Goal: Communication & Community: Answer question/provide support

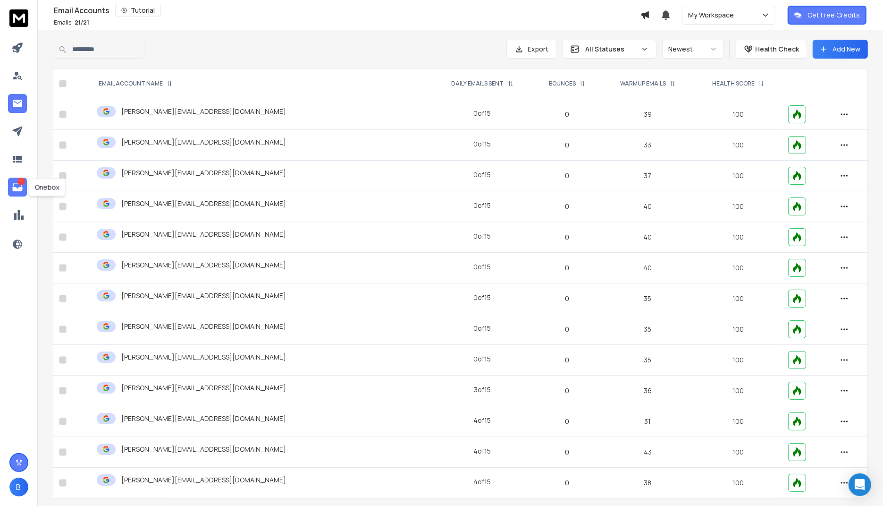
click at [18, 191] on icon at bounding box center [17, 187] width 10 height 8
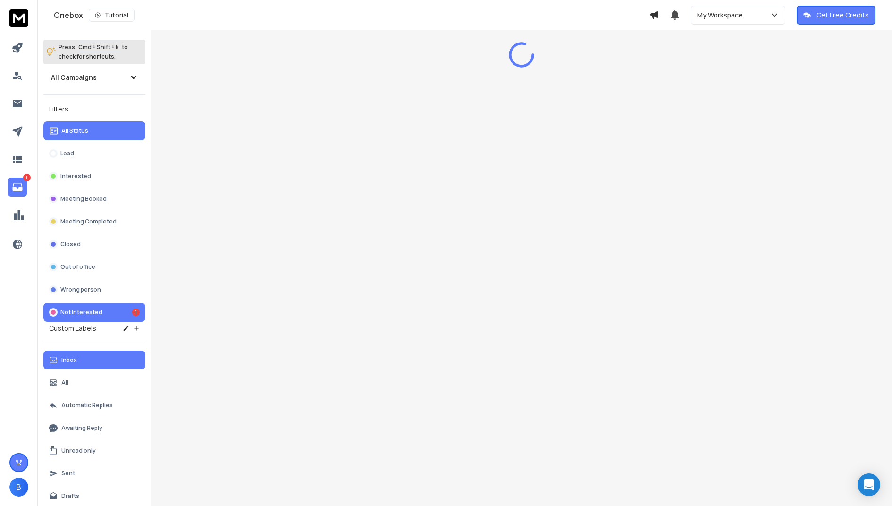
click at [84, 311] on p "Not Interested" at bounding box center [81, 312] width 42 height 8
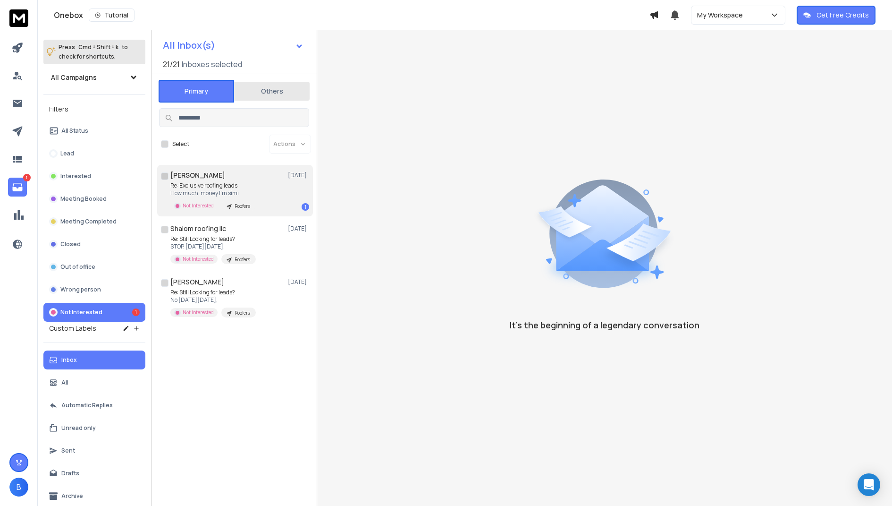
click at [248, 181] on div "robert camp 10 Oct Re: Exclusive roofing leads How much, money I'm simi Not Int…" at bounding box center [239, 190] width 139 height 40
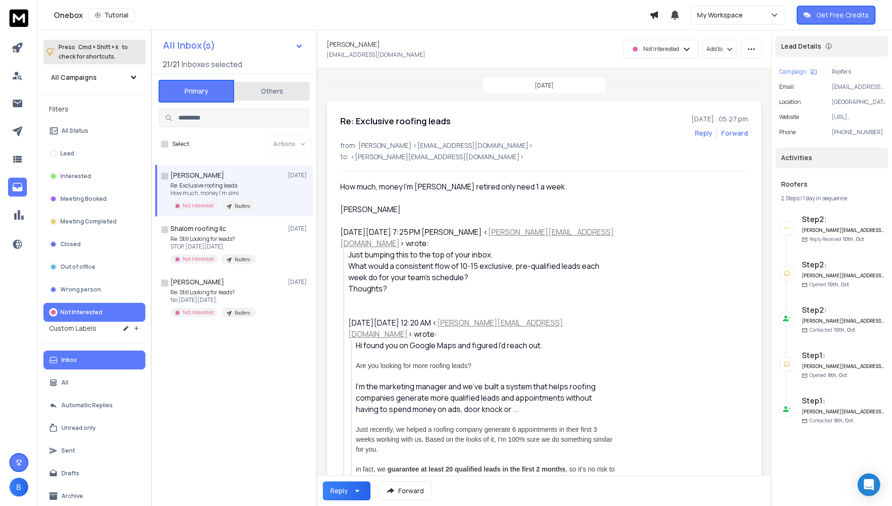
click at [356, 493] on icon "button" at bounding box center [357, 490] width 11 height 11
click at [344, 450] on p "Reply" at bounding box center [347, 447] width 17 height 9
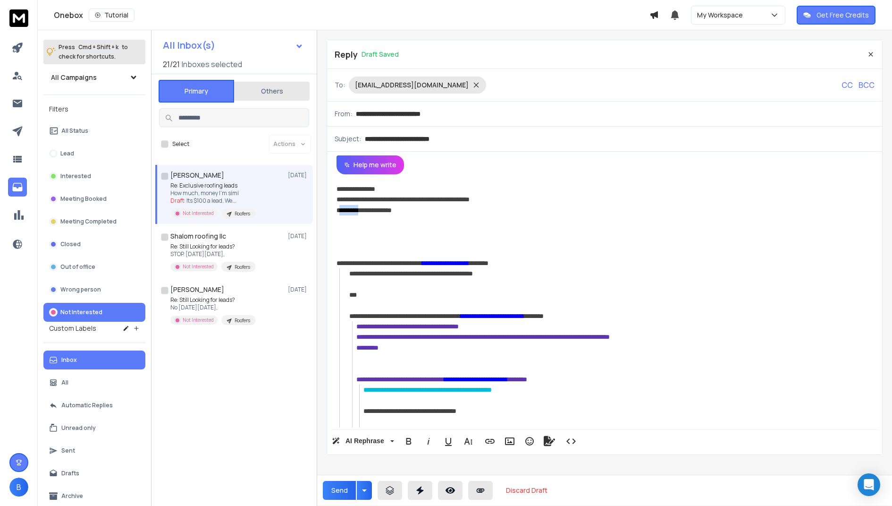
drag, startPoint x: 360, startPoint y: 211, endPoint x: 339, endPoint y: 212, distance: 20.9
click at [339, 212] on div "**********" at bounding box center [599, 210] width 525 height 53
click at [334, 494] on button "Send" at bounding box center [339, 490] width 33 height 19
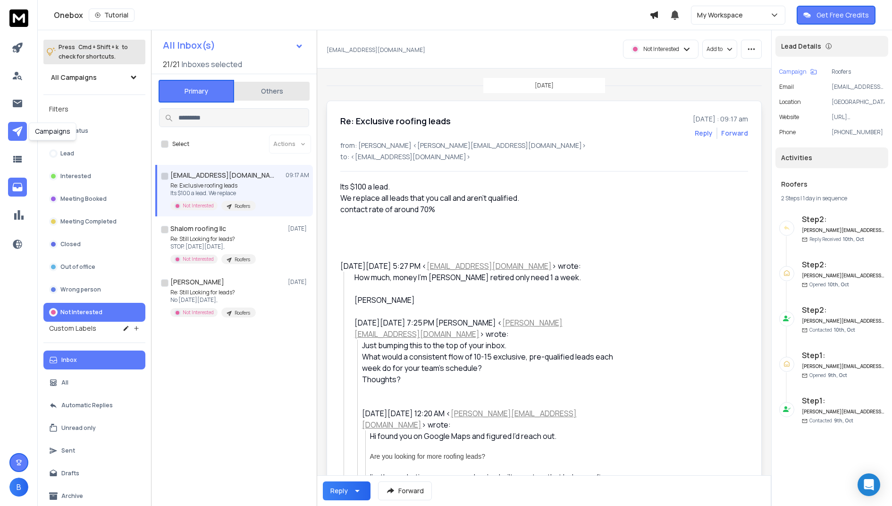
click at [15, 128] on icon at bounding box center [17, 131] width 11 height 11
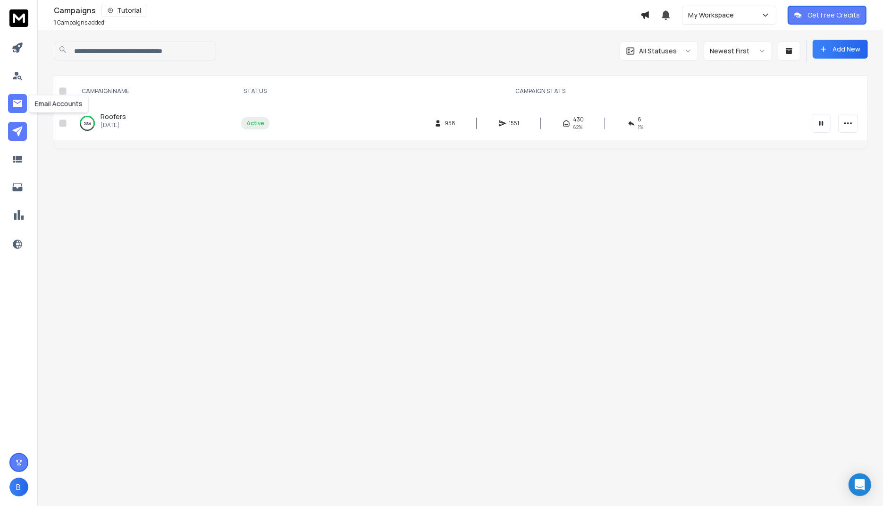
click at [16, 101] on icon at bounding box center [17, 104] width 9 height 8
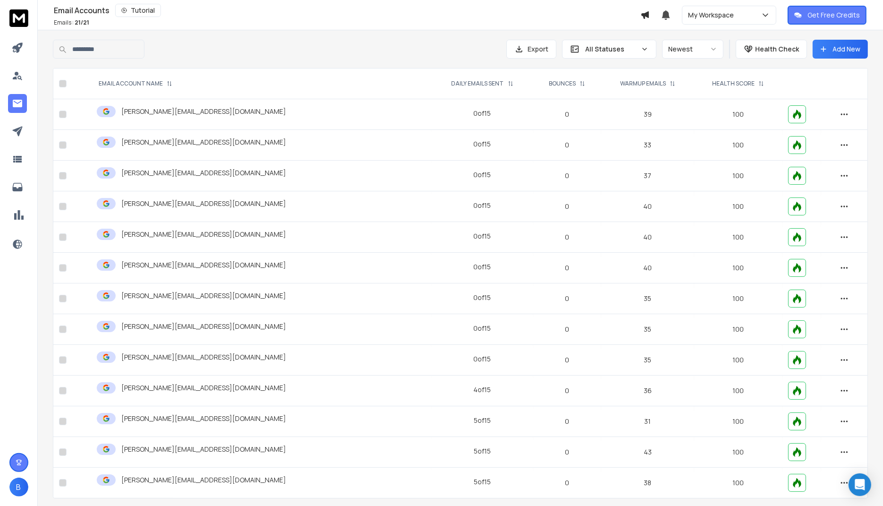
click at [801, 15] on icon "button" at bounding box center [799, 15] width 8 height 8
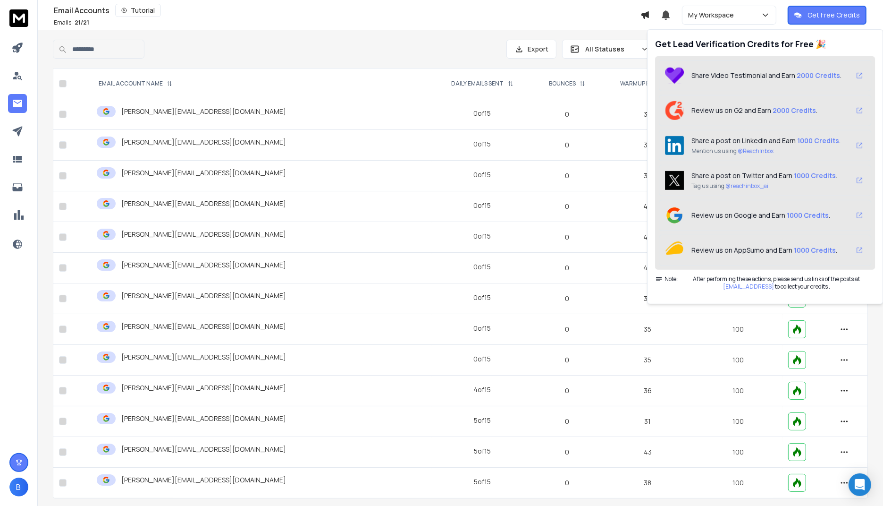
click at [811, 15] on p "Get Free Credits" at bounding box center [834, 14] width 52 height 9
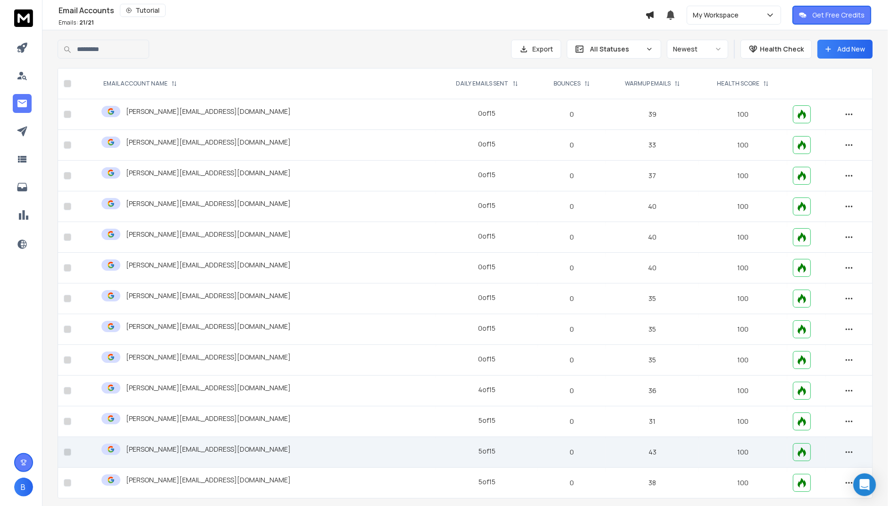
scroll to position [248, 0]
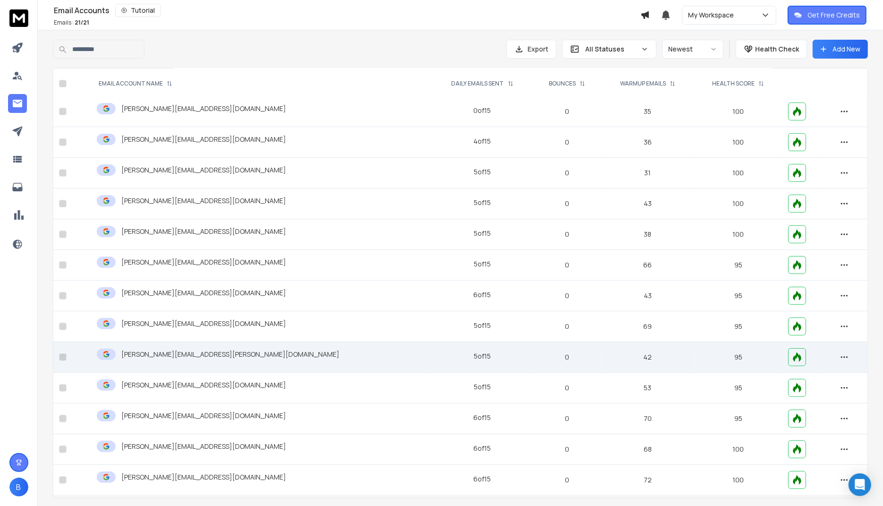
click at [702, 353] on td "95" at bounding box center [739, 357] width 89 height 31
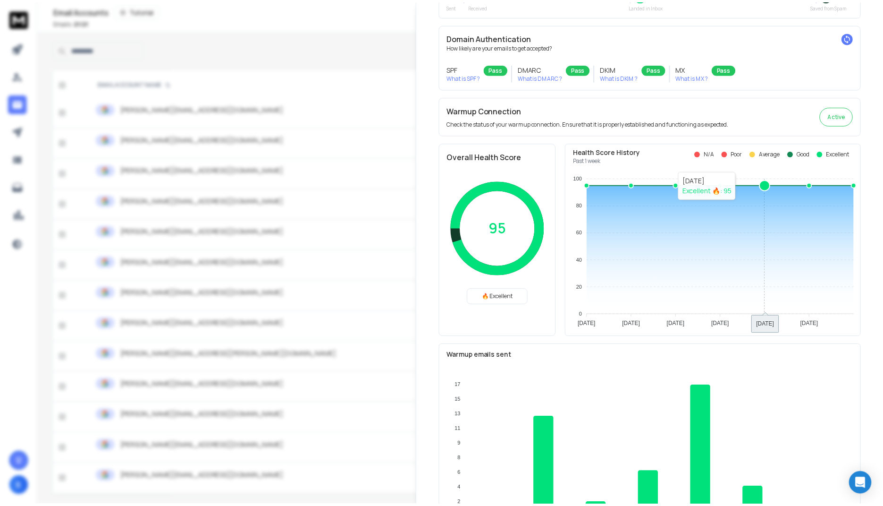
scroll to position [0, 0]
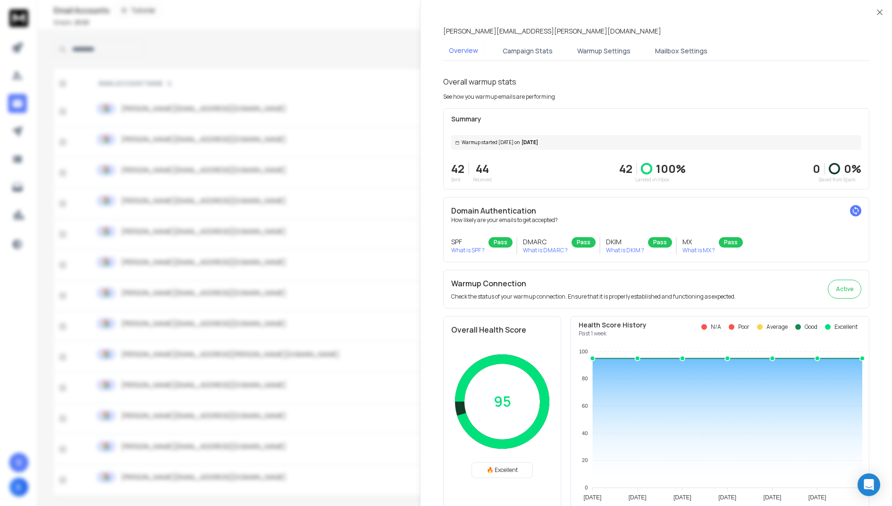
click at [335, 175] on div at bounding box center [446, 253] width 892 height 506
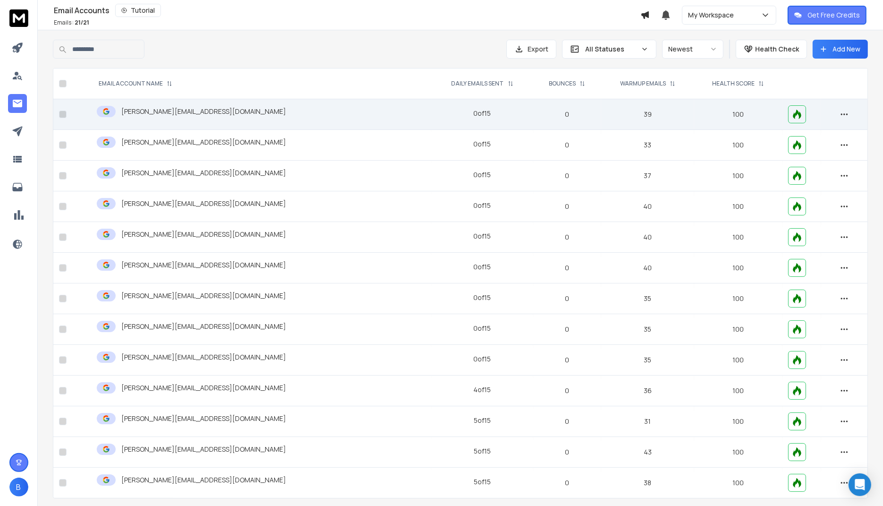
click at [324, 119] on td "[PERSON_NAME][EMAIL_ADDRESS][DOMAIN_NAME]" at bounding box center [261, 114] width 340 height 31
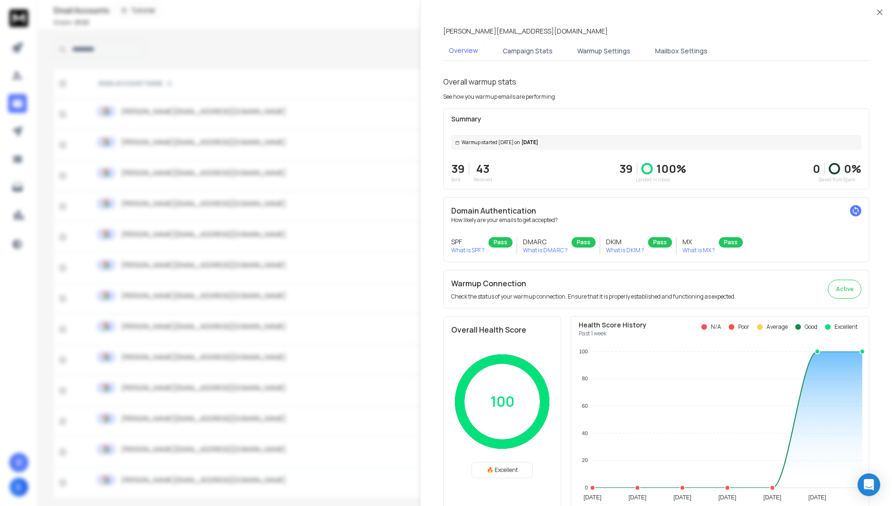
click at [509, 42] on button "Campaign Stats" at bounding box center [527, 51] width 61 height 21
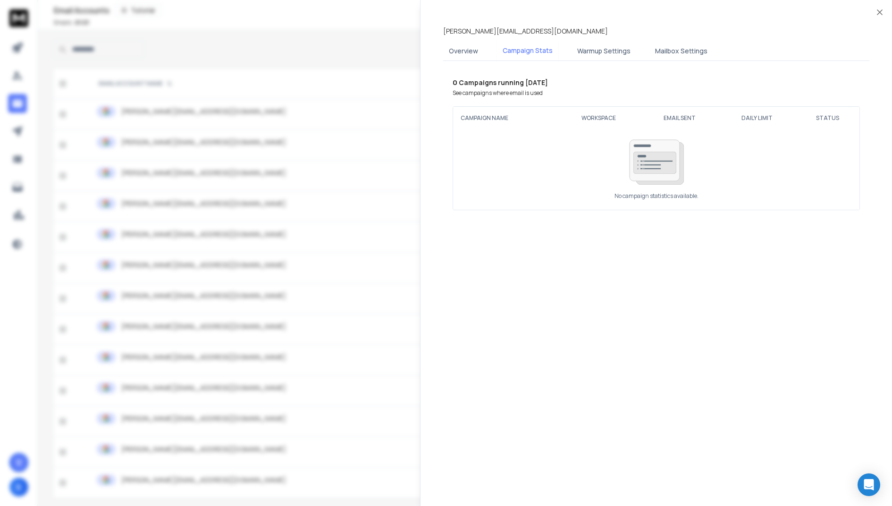
click at [612, 40] on div "sam@threetwomarketings.biz Overview Campaign Stats Warmup Settings Mailbox Sett…" at bounding box center [656, 122] width 449 height 223
click at [467, 47] on button "Overview" at bounding box center [463, 51] width 41 height 21
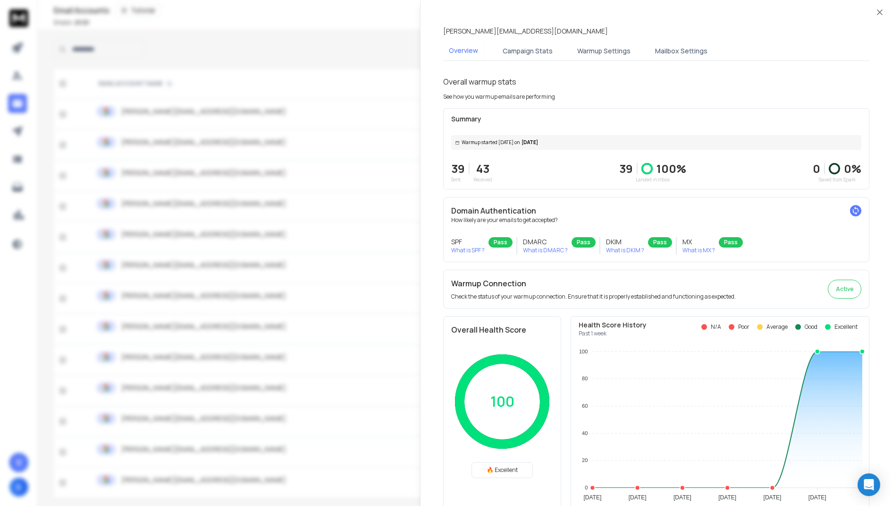
click at [243, 125] on div at bounding box center [446, 253] width 892 height 506
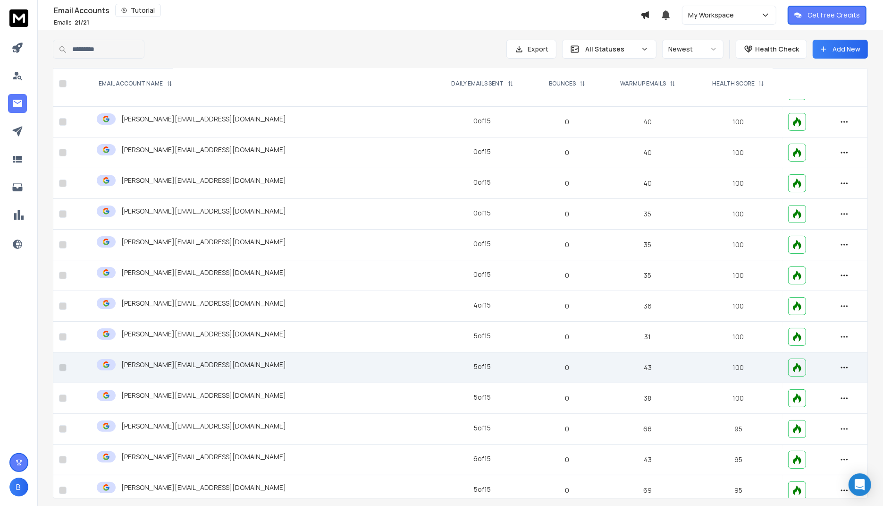
scroll to position [248, 0]
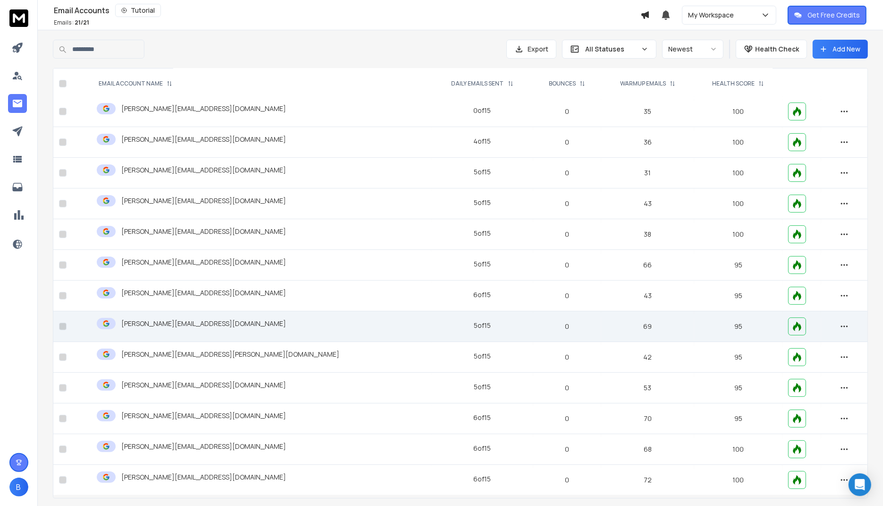
click at [159, 319] on p "[PERSON_NAME][EMAIL_ADDRESS][DOMAIN_NAME]" at bounding box center [203, 323] width 165 height 9
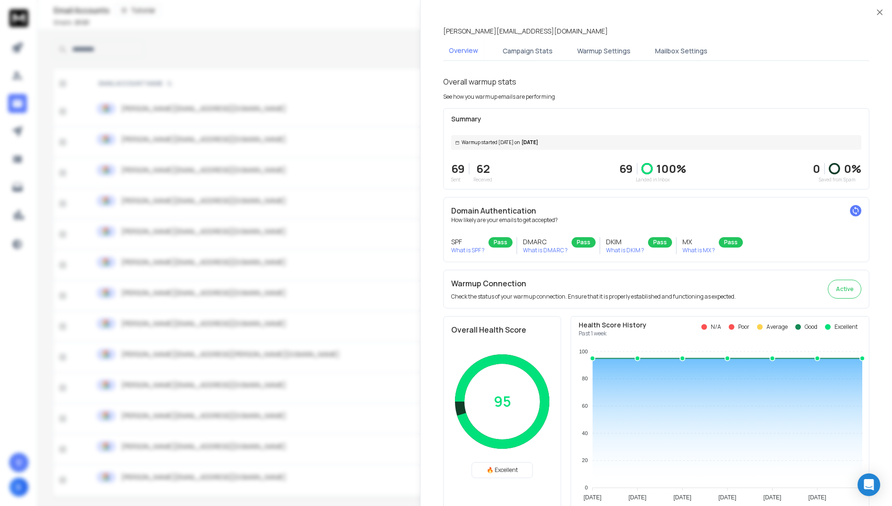
click at [243, 294] on div at bounding box center [446, 253] width 892 height 506
